Goal: Task Accomplishment & Management: Manage account settings

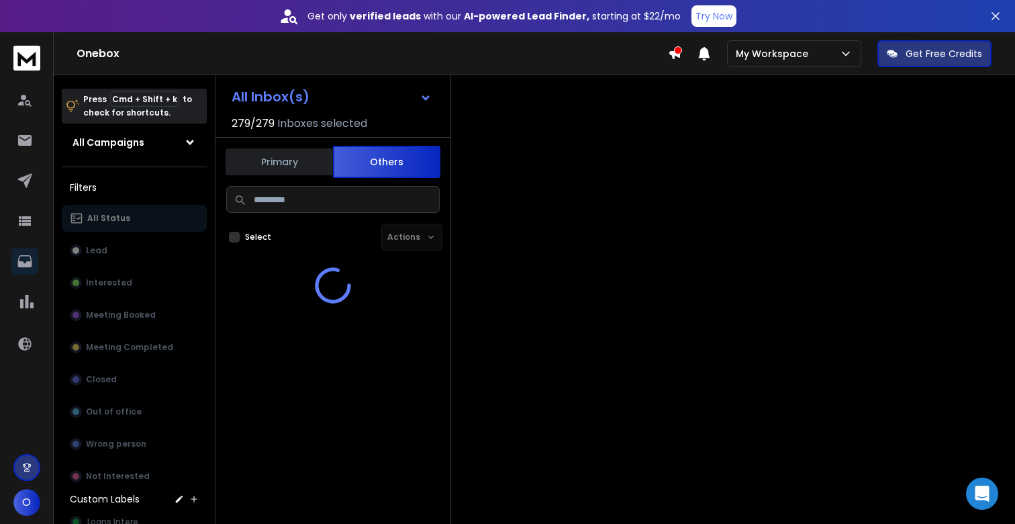
click at [392, 166] on button "Others" at bounding box center [386, 162] width 107 height 32
click at [299, 173] on button "Primary" at bounding box center [279, 162] width 107 height 30
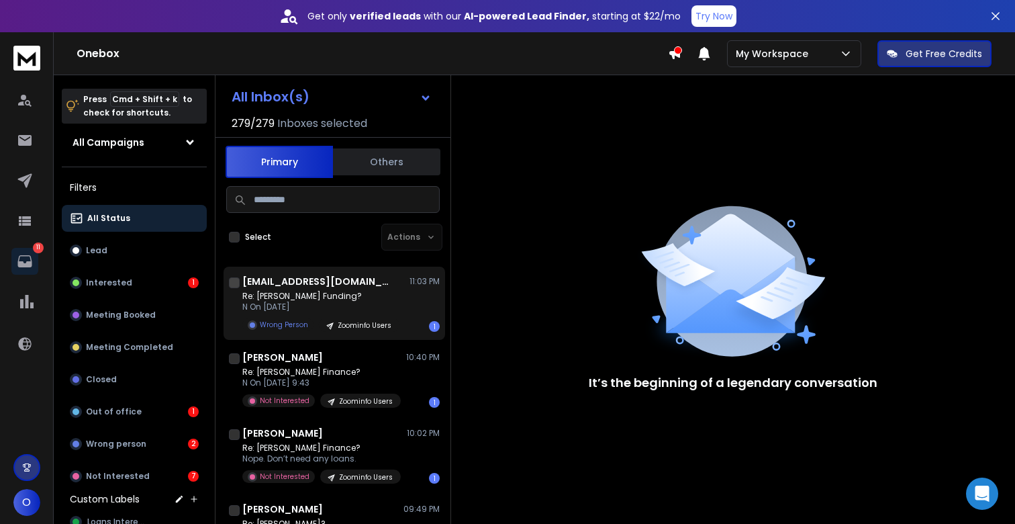
click at [392, 298] on p "Re: [PERSON_NAME] Funding?" at bounding box center [320, 296] width 157 height 11
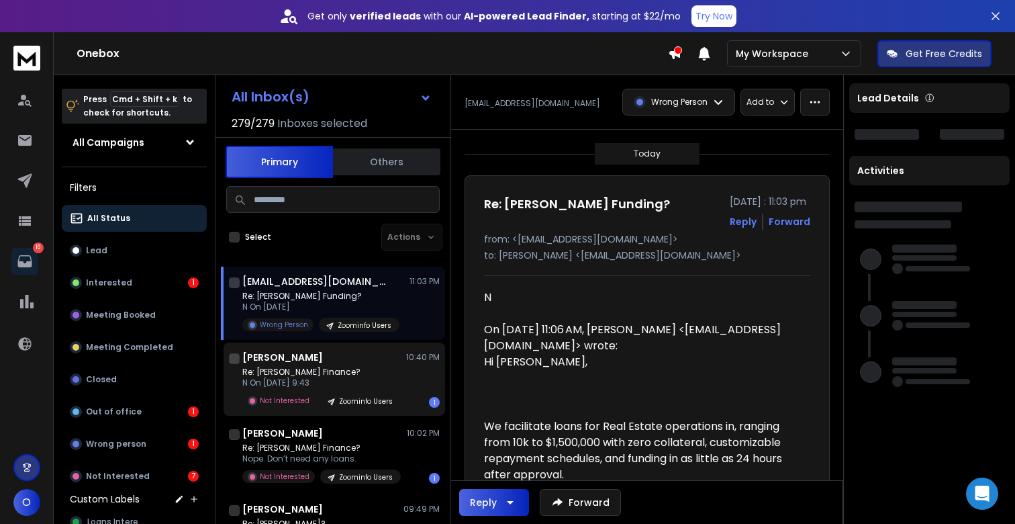
click at [386, 363] on div "[PERSON_NAME] 10:40 PM" at bounding box center [340, 357] width 197 height 13
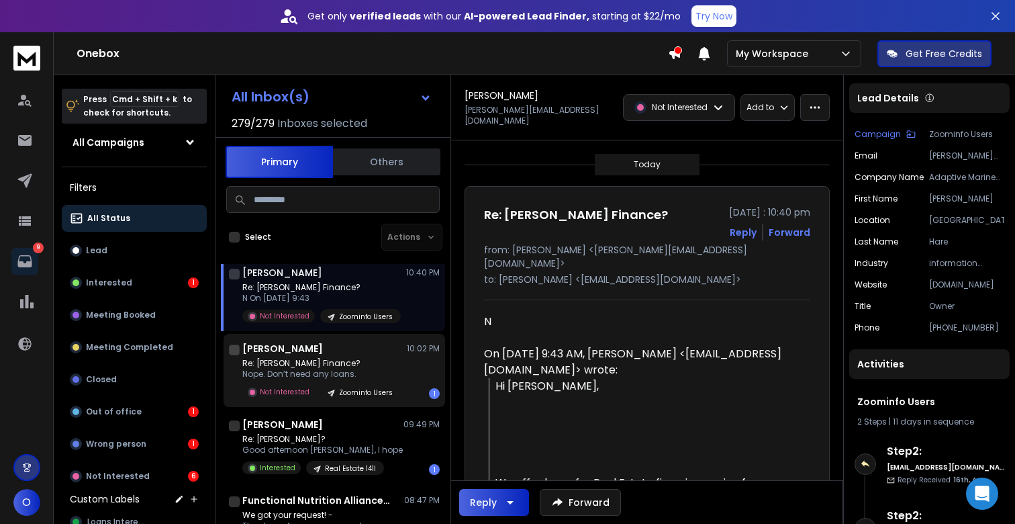
click at [386, 336] on div "[PERSON_NAME] 10:02 PM Re: [PERSON_NAME] Finance? Nope. Don’t need any loans. N…" at bounding box center [335, 370] width 222 height 73
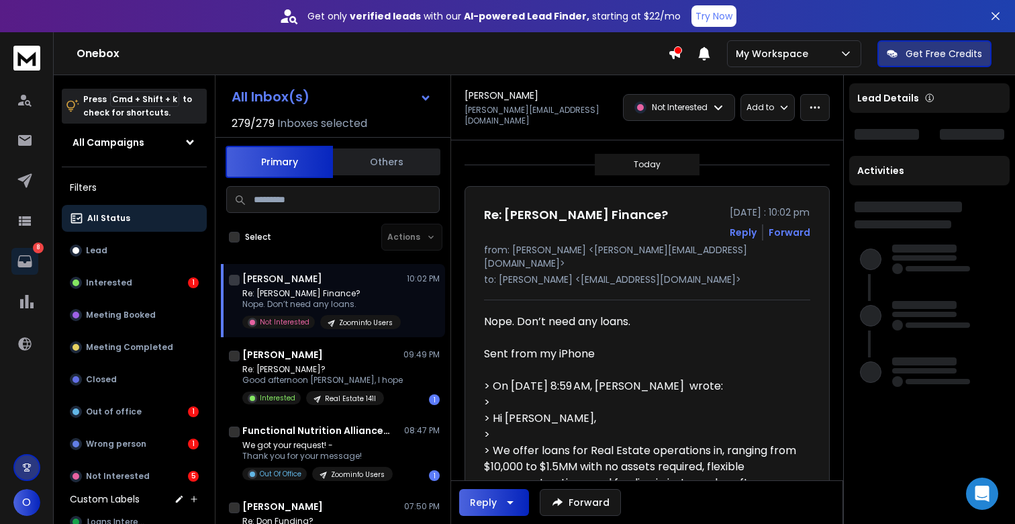
scroll to position [203, 0]
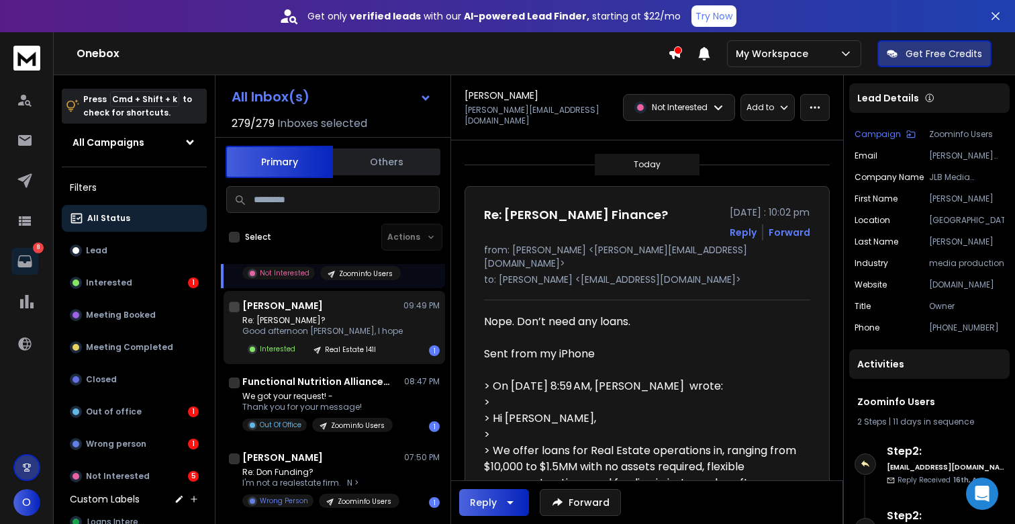
click at [378, 339] on div "Re: [PERSON_NAME]? Good afternoon [PERSON_NAME], I hope Interested Real Estate …" at bounding box center [322, 335] width 161 height 41
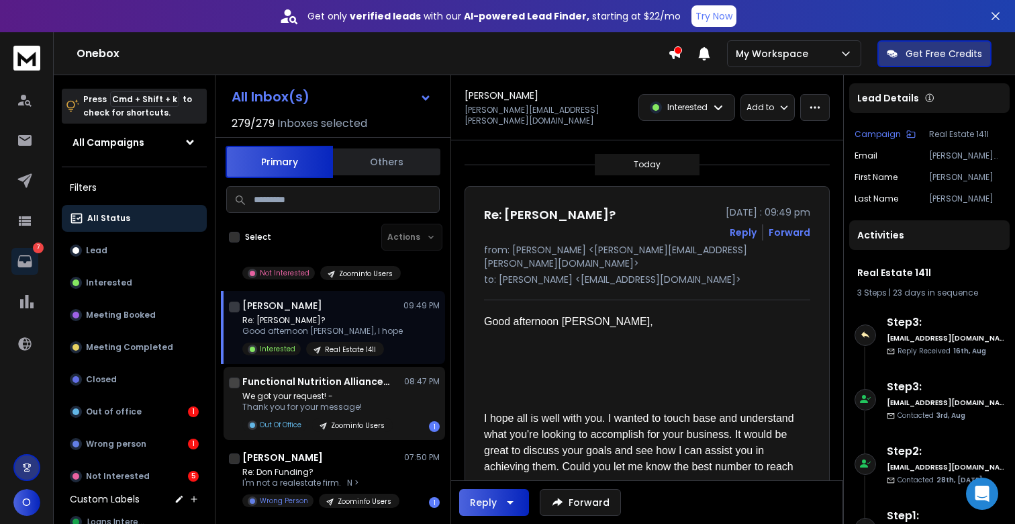
click at [373, 375] on h1 "Functional Nutrition Alliance Support" at bounding box center [316, 381] width 148 height 13
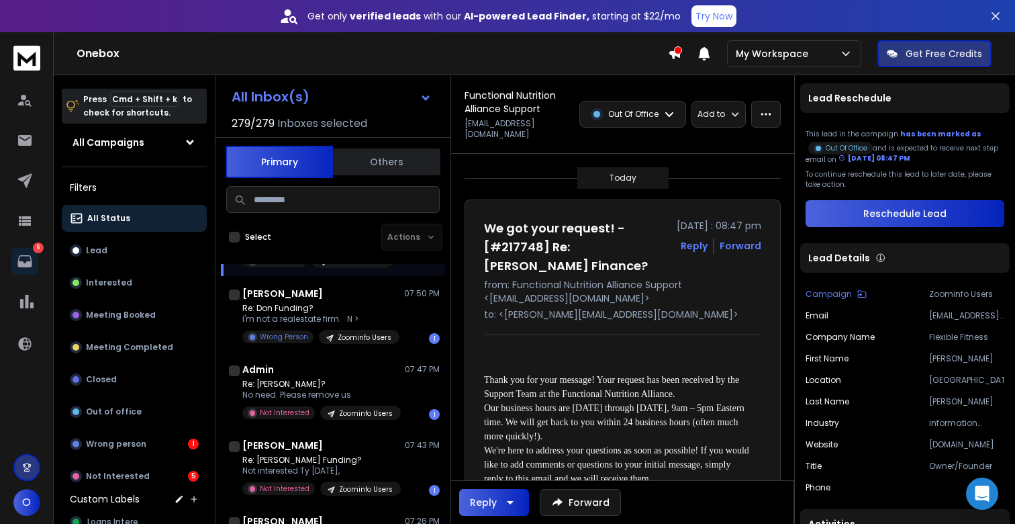
scroll to position [373, 0]
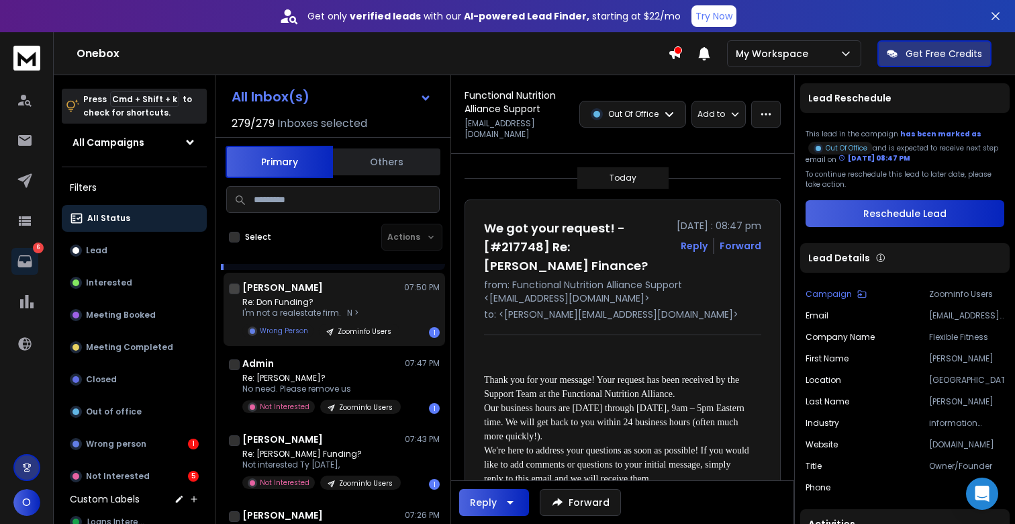
click at [373, 323] on div "Re: Don Funding? I'm not a realestate firm. N > Wrong Person Zoominfo Users" at bounding box center [320, 317] width 157 height 41
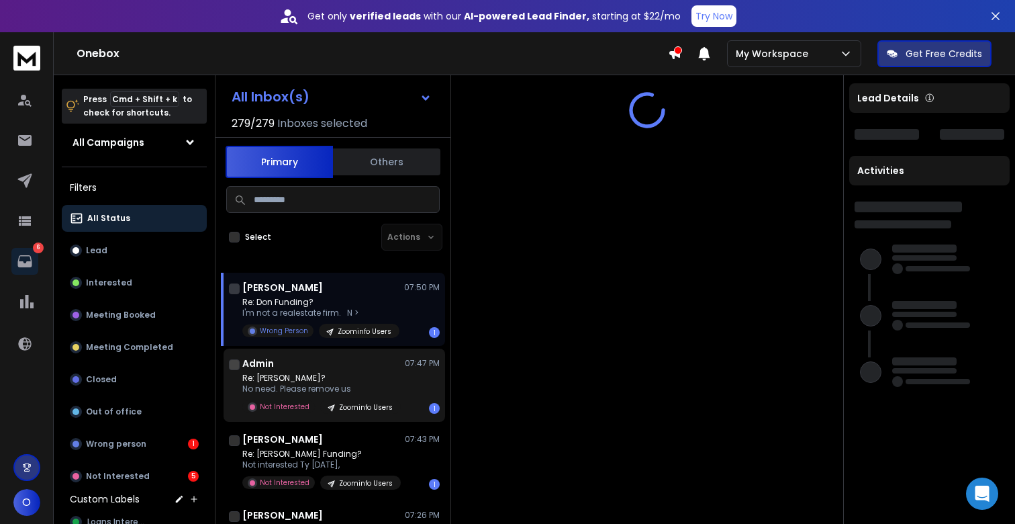
click at [373, 367] on div "Admin 07:47 PM" at bounding box center [340, 363] width 197 height 13
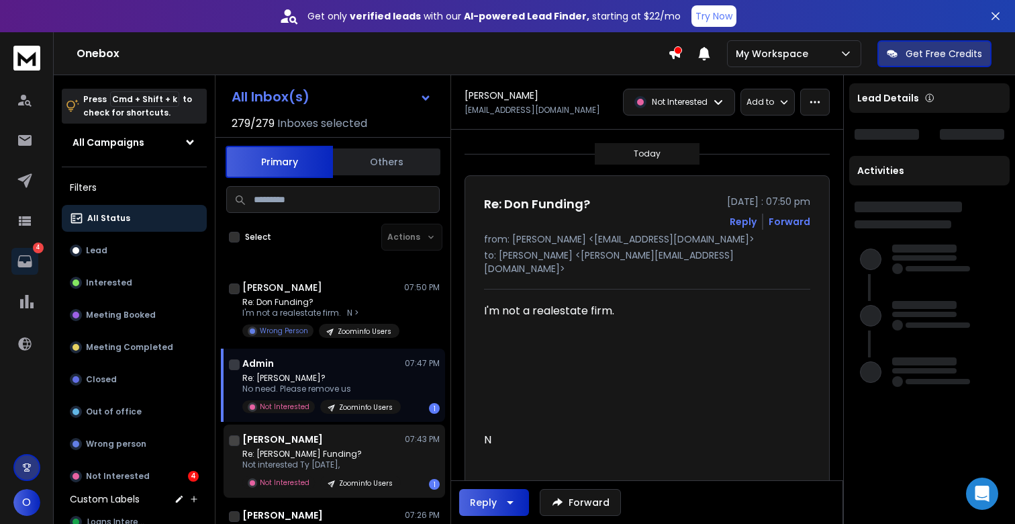
click at [374, 426] on div "[PERSON_NAME] 07:43 PM Re: [PERSON_NAME] Funding? Not interested Ty [DATE], Not…" at bounding box center [335, 460] width 222 height 73
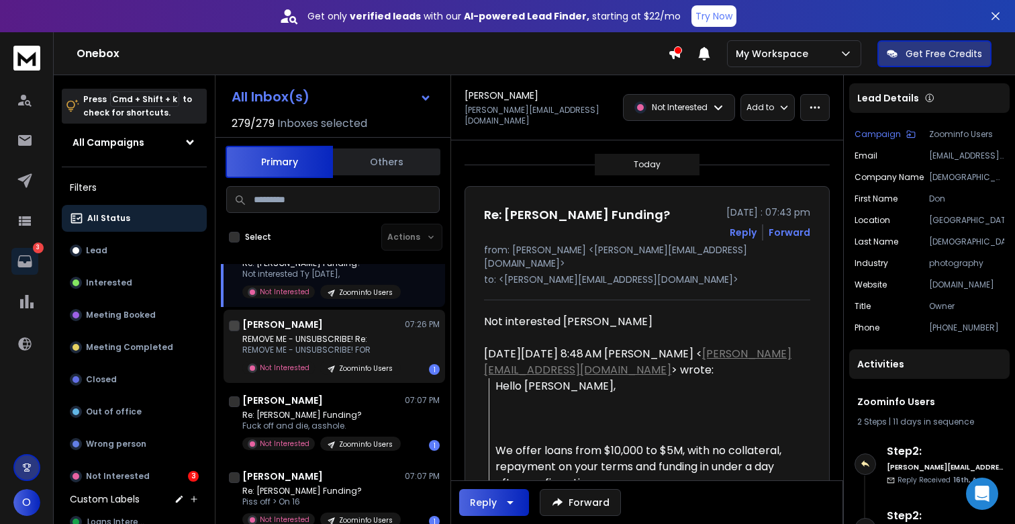
click at [363, 329] on div "[PERSON_NAME] 07:26 PM" at bounding box center [340, 324] width 197 height 13
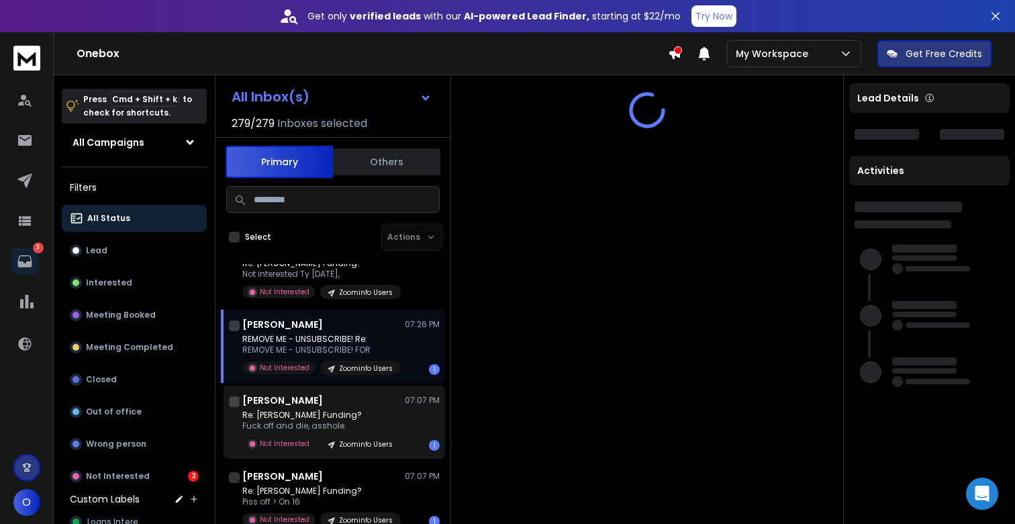
click at [363, 441] on p "Zoominfo Users" at bounding box center [366, 444] width 54 height 10
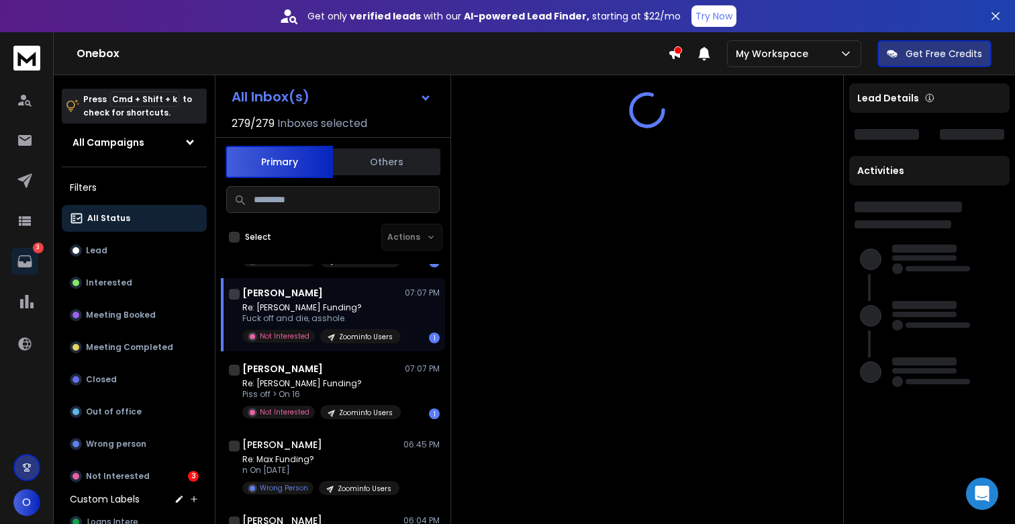
scroll to position [691, 0]
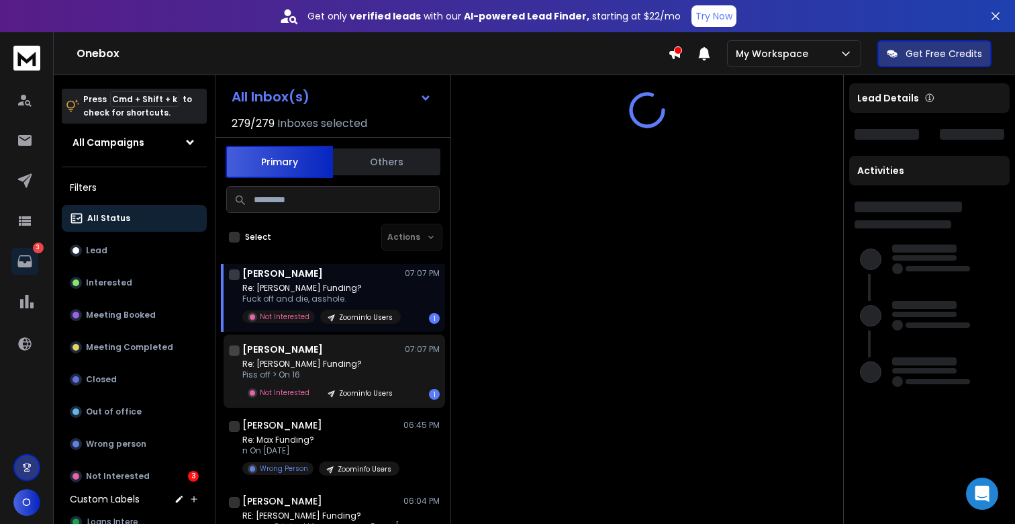
click at [355, 365] on p "Re: [PERSON_NAME] Funding?" at bounding box center [321, 364] width 158 height 11
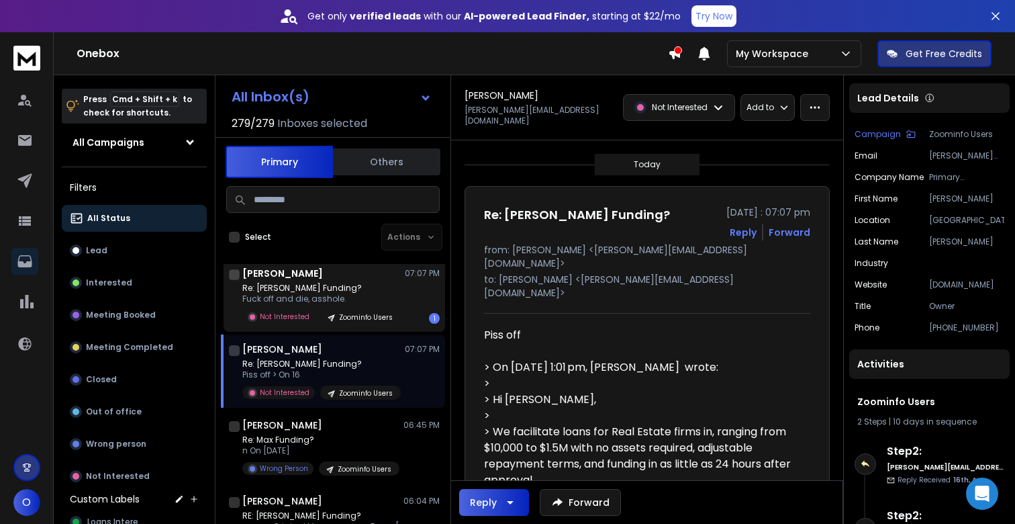
click at [378, 325] on div "[PERSON_NAME] 07:07 PM Re: [PERSON_NAME]? Fuck off and die, asshole. Not Intere…" at bounding box center [335, 295] width 222 height 73
